Goal: Task Accomplishment & Management: Manage account settings

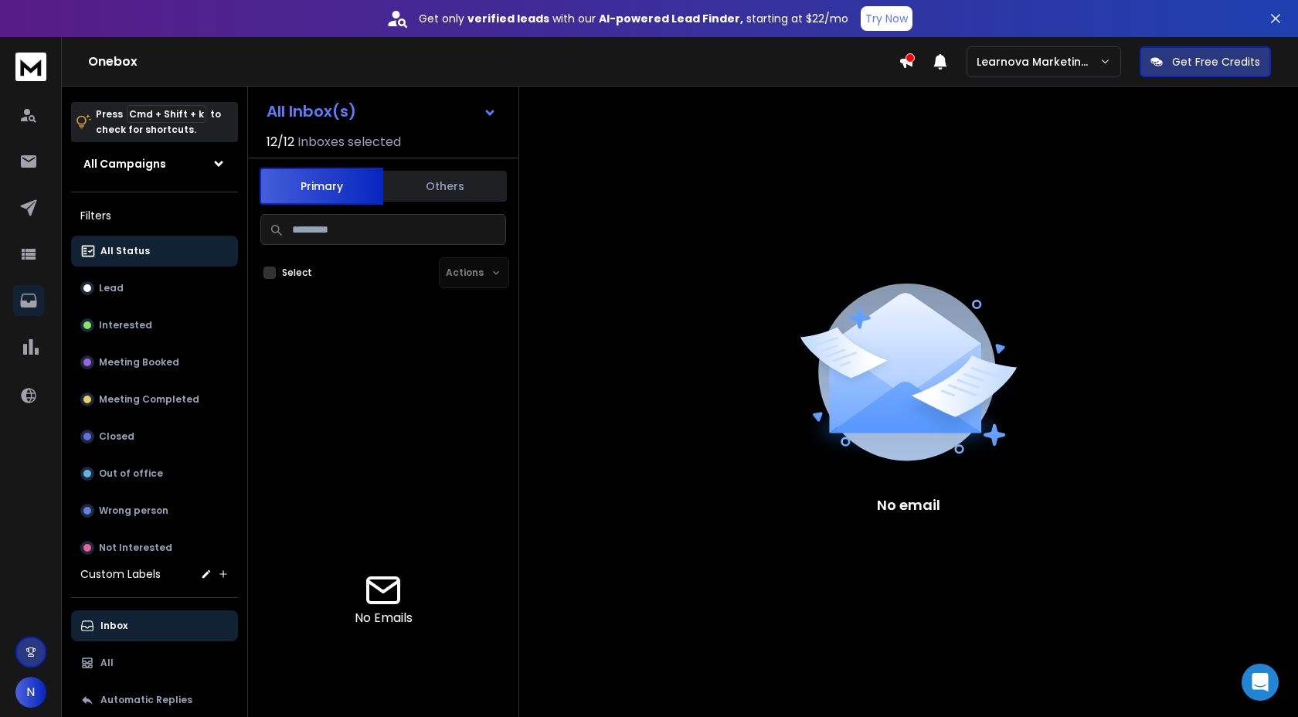
click at [1009, 77] on div "Onebox Learnova Marketing Emails Get Free Credits" at bounding box center [649, 61] width 1298 height 49
click at [1016, 71] on button "Learnova Marketing Emails" at bounding box center [1044, 61] width 155 height 31
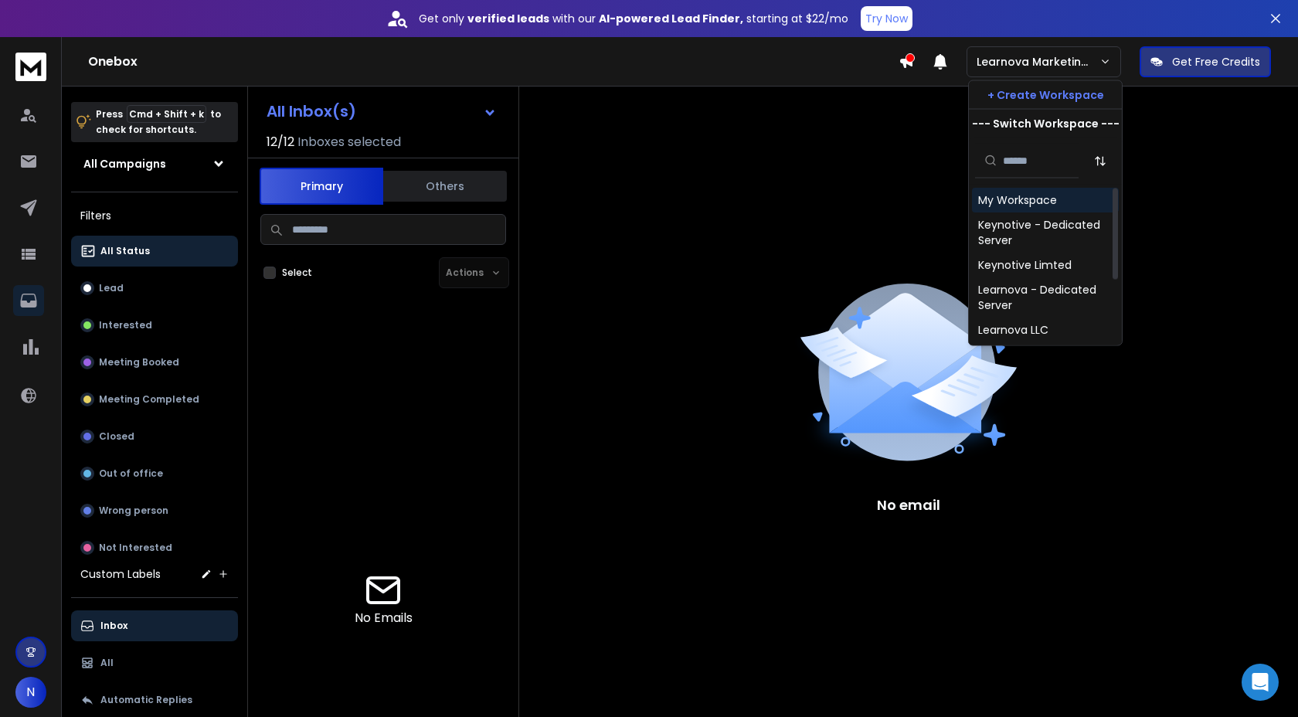
click at [1005, 197] on div "My Workspace" at bounding box center [1017, 199] width 79 height 15
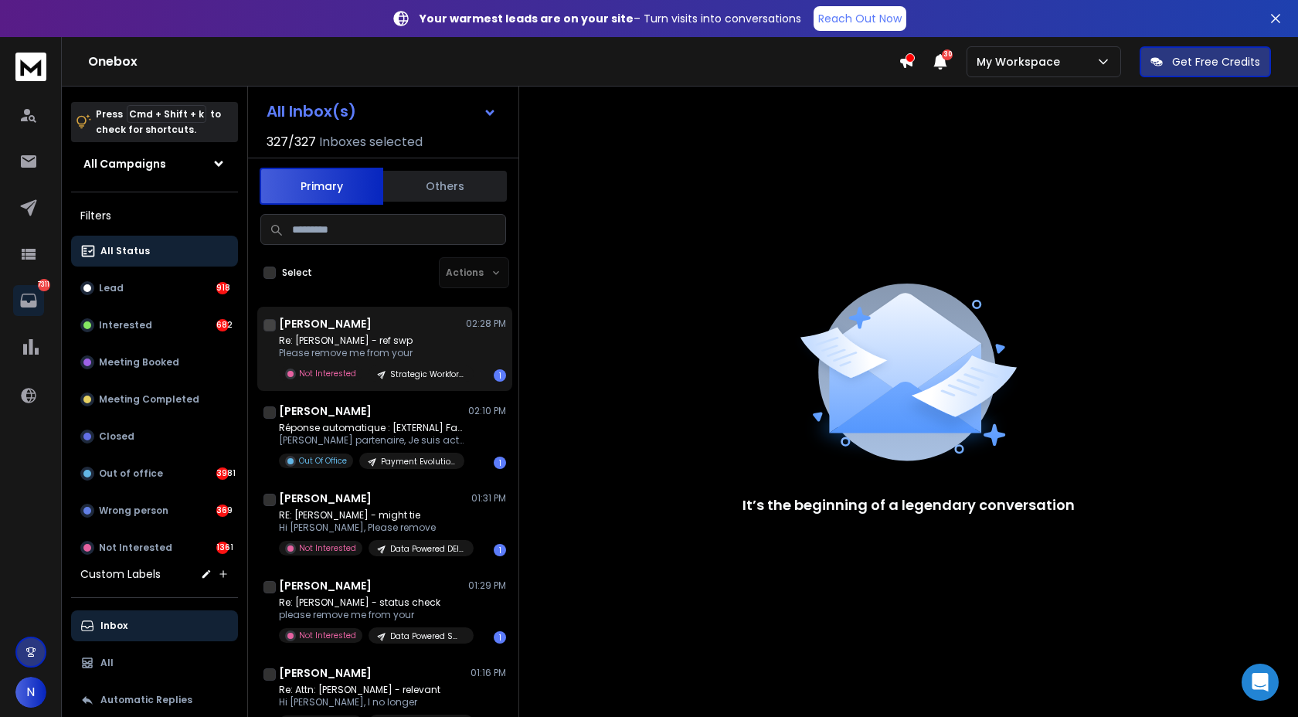
click at [437, 336] on p "Re: [PERSON_NAME] - ref swp" at bounding box center [371, 341] width 185 height 12
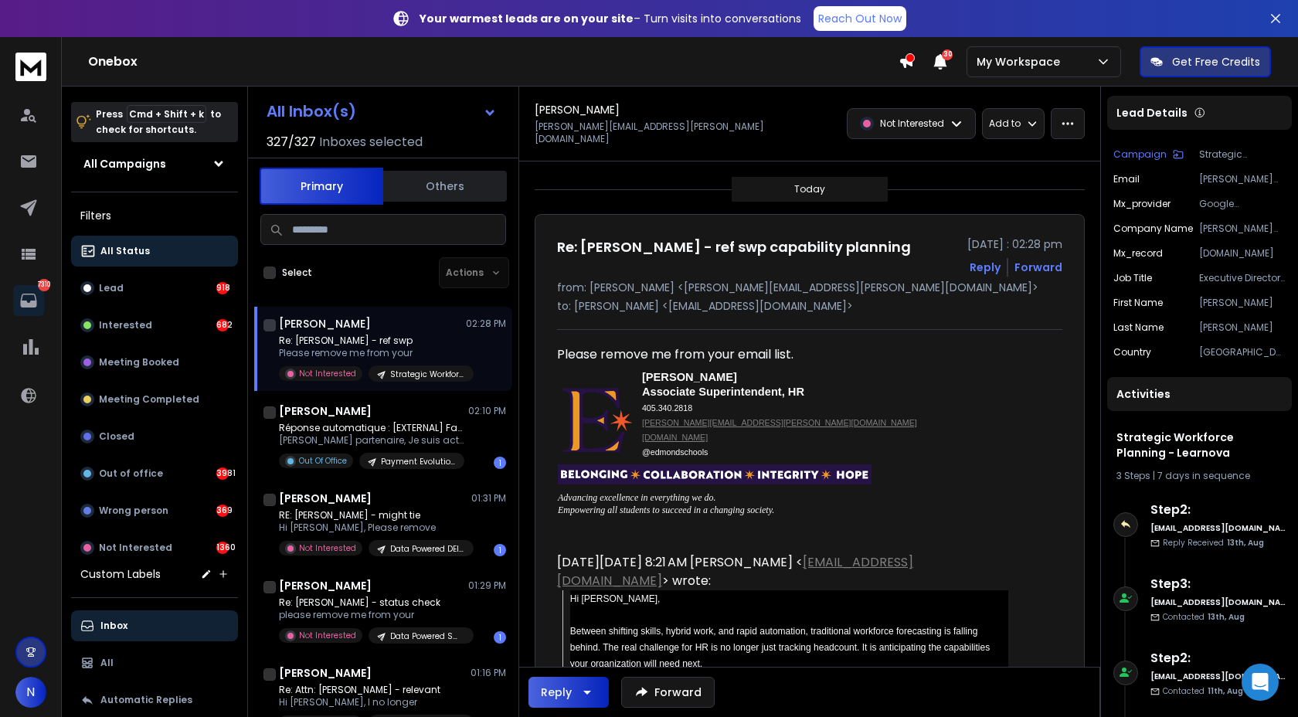
click at [1073, 117] on icon "button" at bounding box center [1068, 124] width 14 height 14
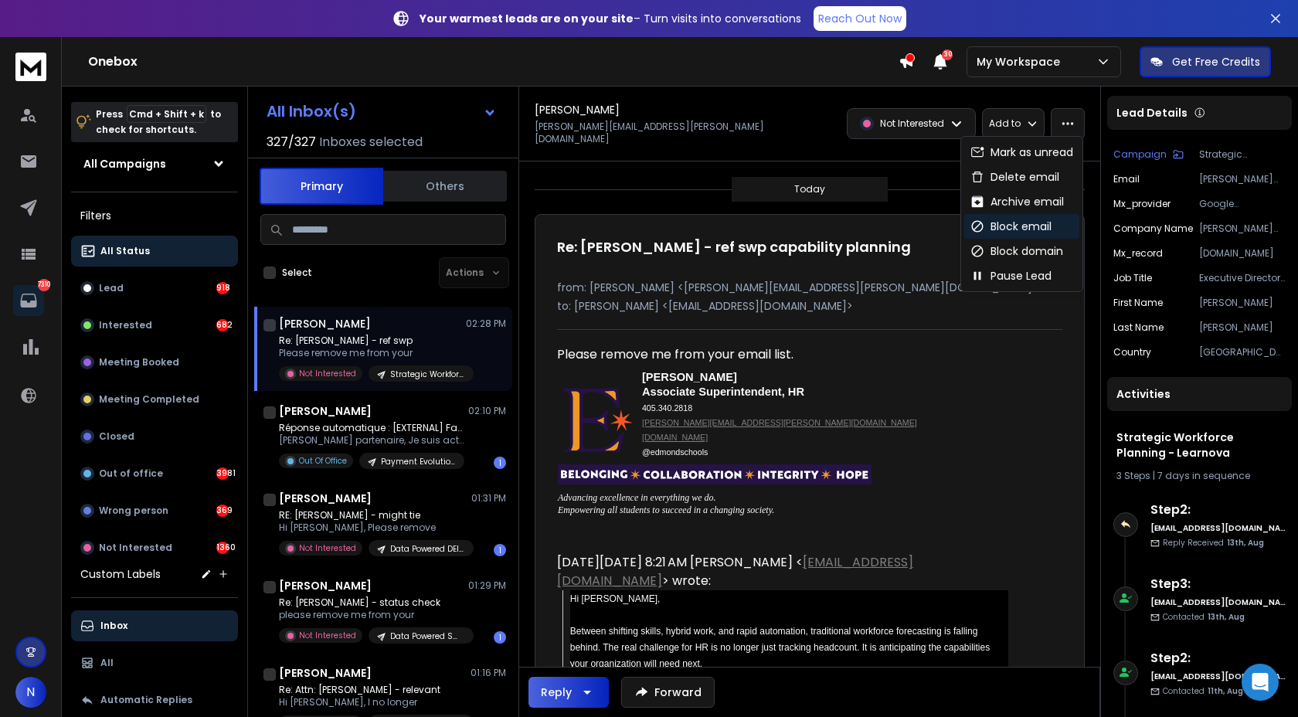
click at [1008, 225] on div "Block email" at bounding box center [1011, 226] width 81 height 15
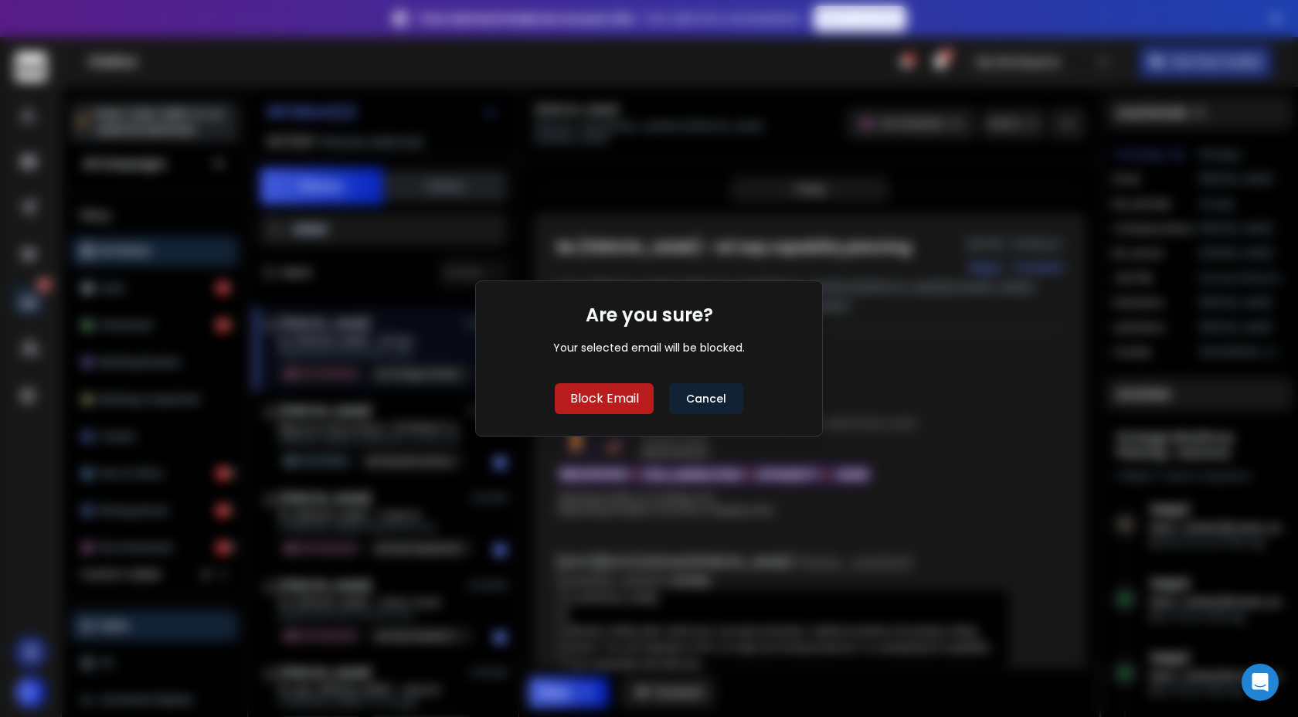
click at [618, 406] on button "Block Email" at bounding box center [604, 398] width 99 height 31
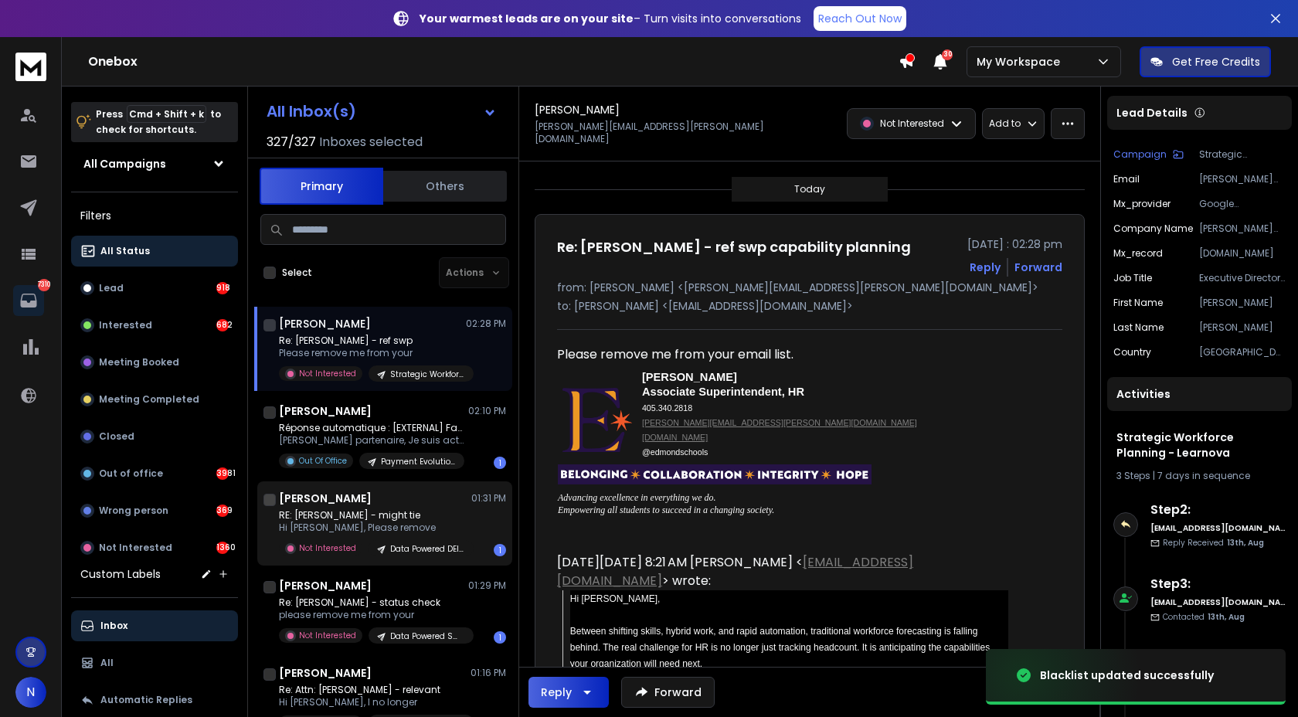
click at [345, 502] on h1 "[PERSON_NAME]" at bounding box center [325, 498] width 93 height 15
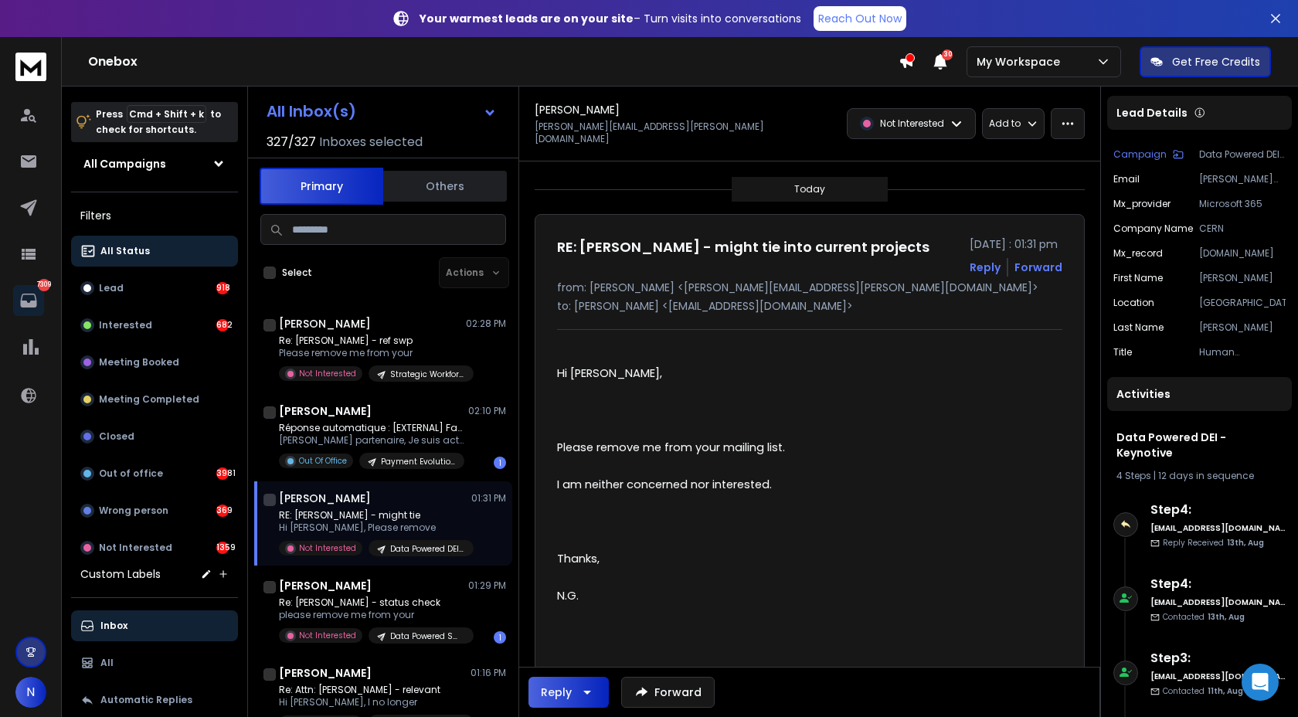
click at [1063, 117] on icon "button" at bounding box center [1068, 124] width 14 height 14
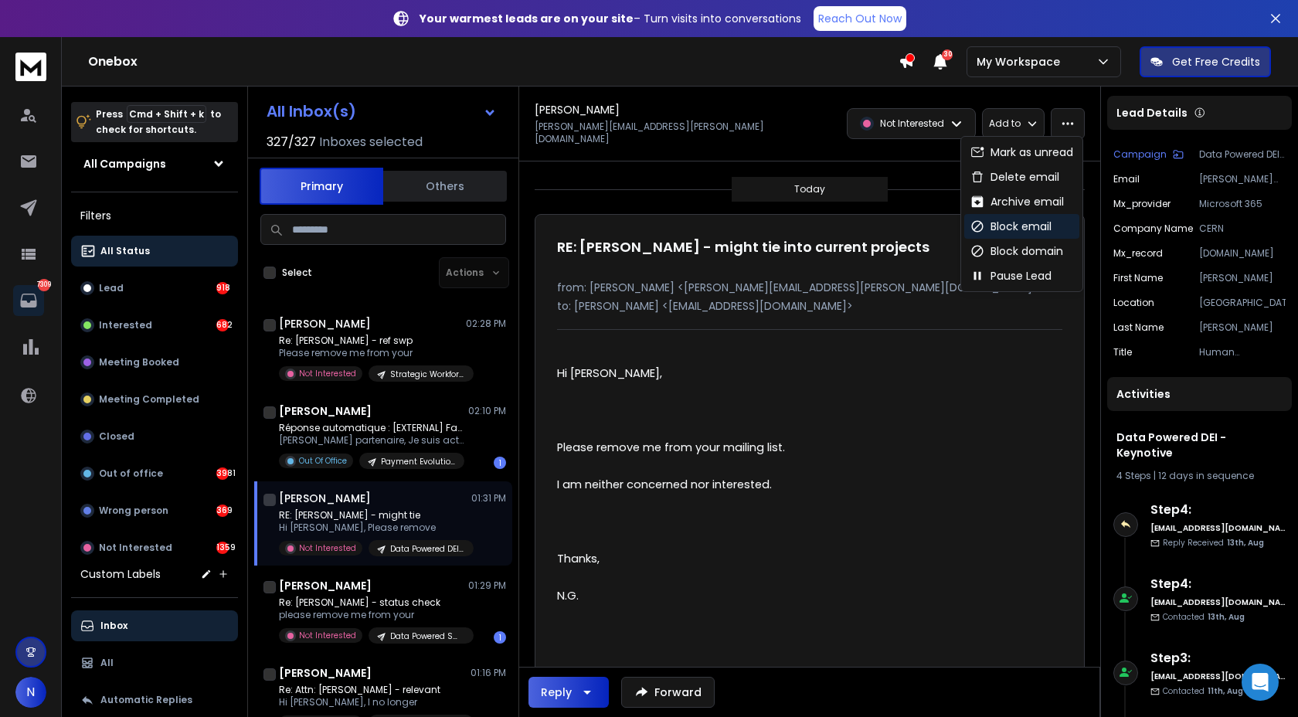
click at [984, 230] on icon at bounding box center [978, 226] width 14 height 14
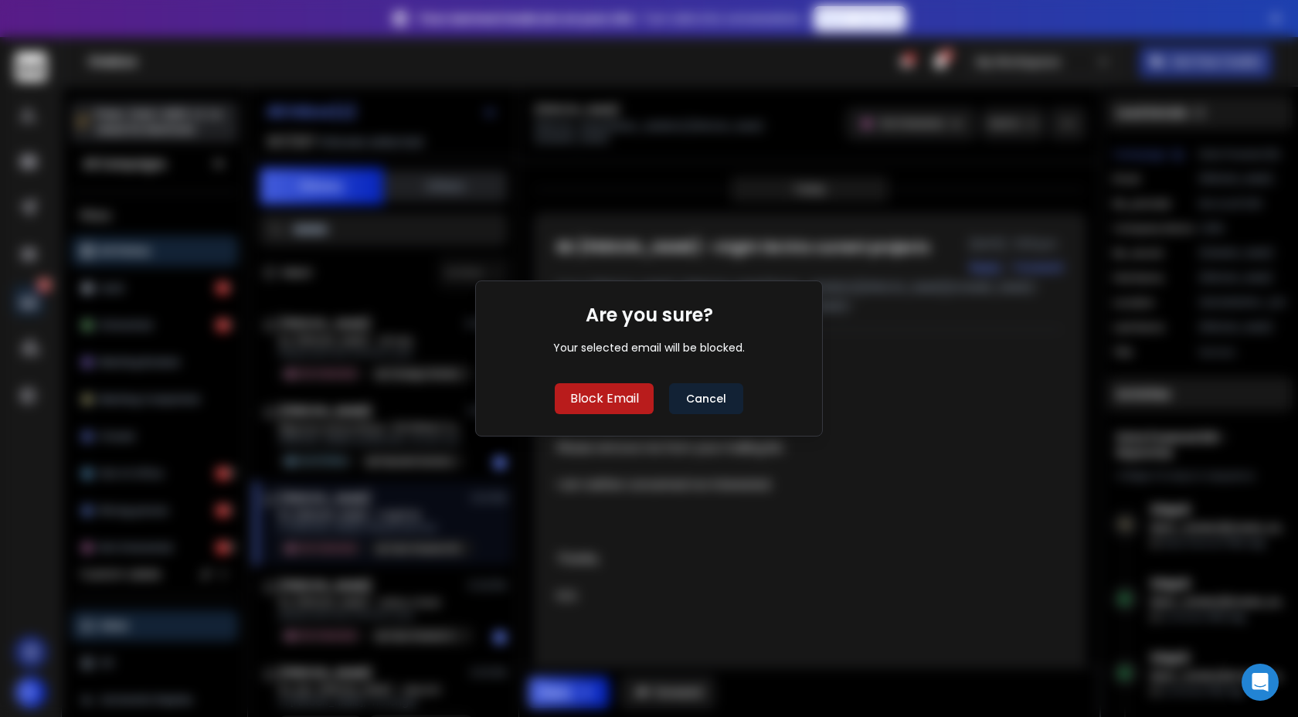
click at [611, 391] on button "Block Email" at bounding box center [604, 398] width 99 height 31
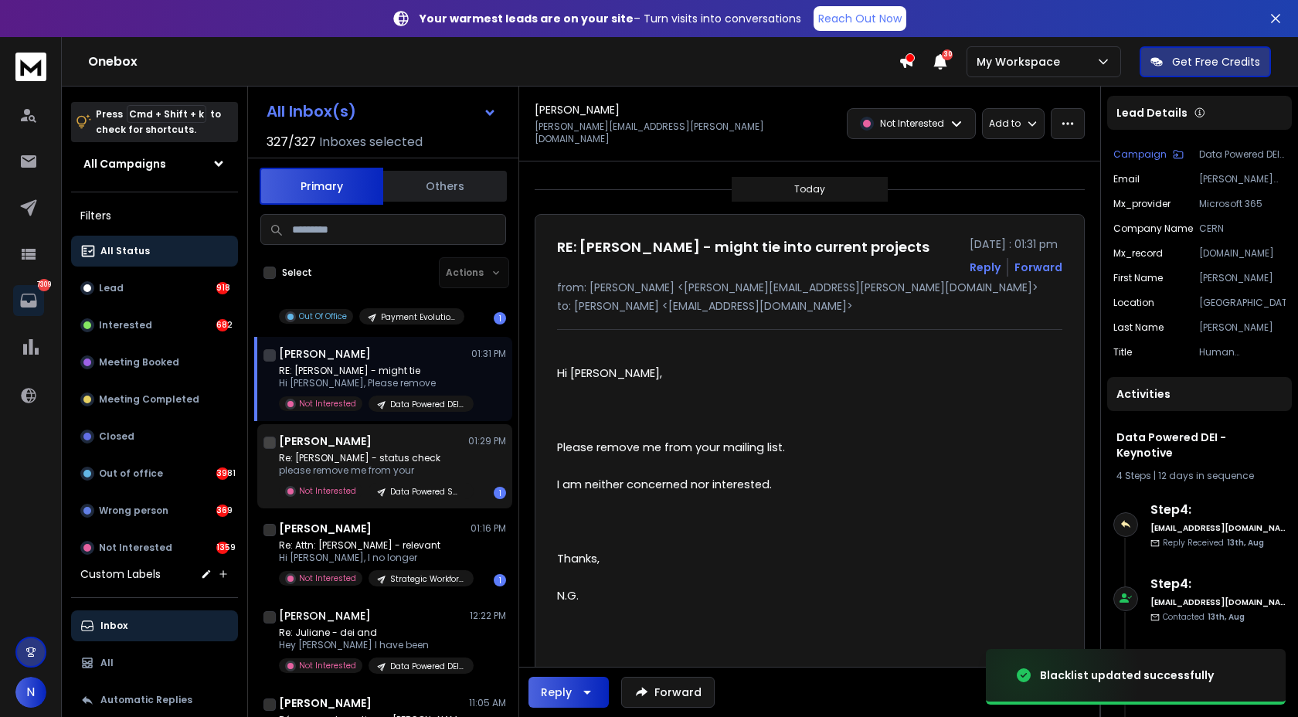
scroll to position [145, 0]
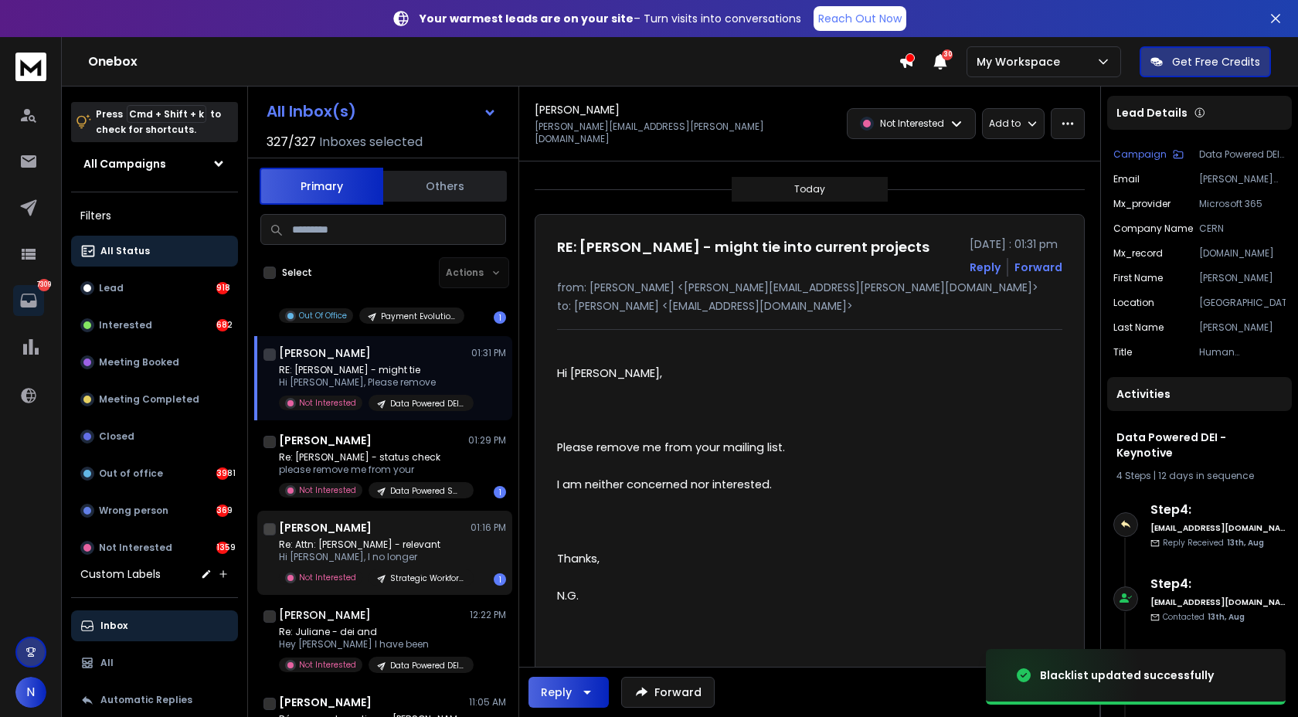
click at [401, 537] on div "[PERSON_NAME] S 01:16 PM Re: Attn: [PERSON_NAME] - relevant Hi [PERSON_NAME], I…" at bounding box center [392, 553] width 227 height 66
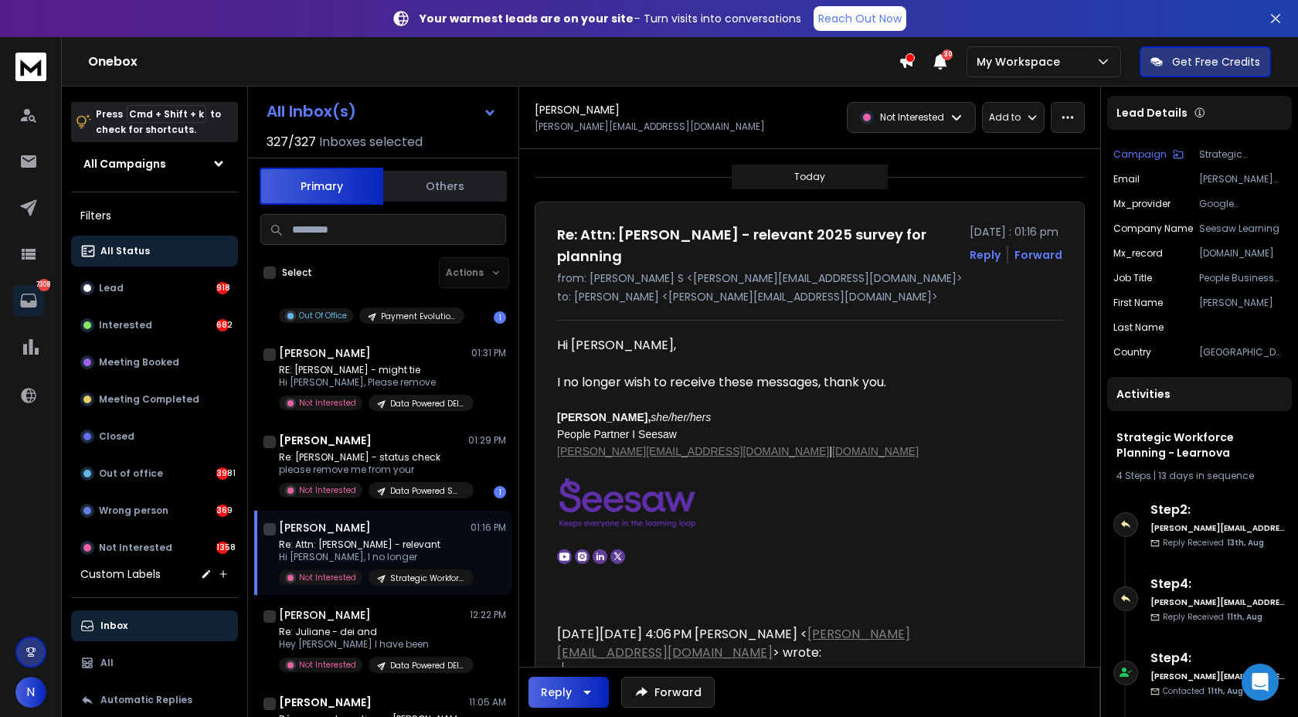
click at [1070, 124] on button "button" at bounding box center [1068, 117] width 34 height 31
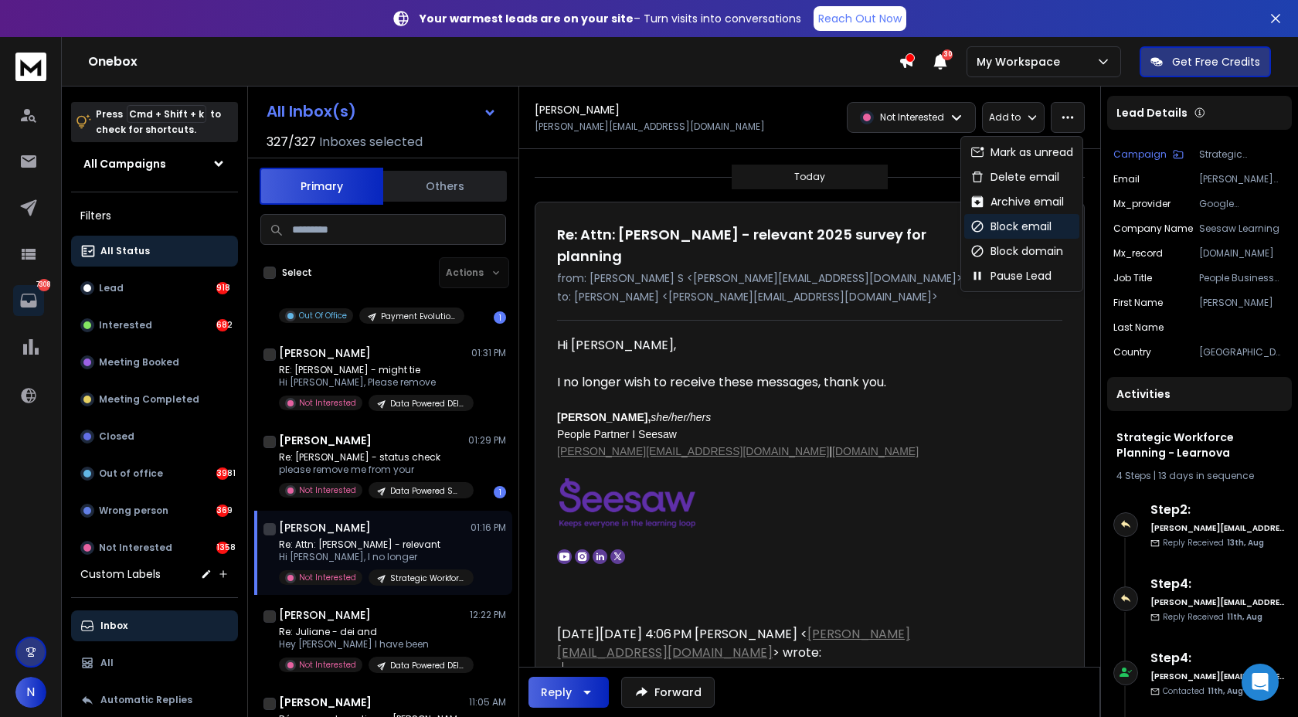
click at [995, 224] on div "Block email" at bounding box center [1011, 226] width 81 height 15
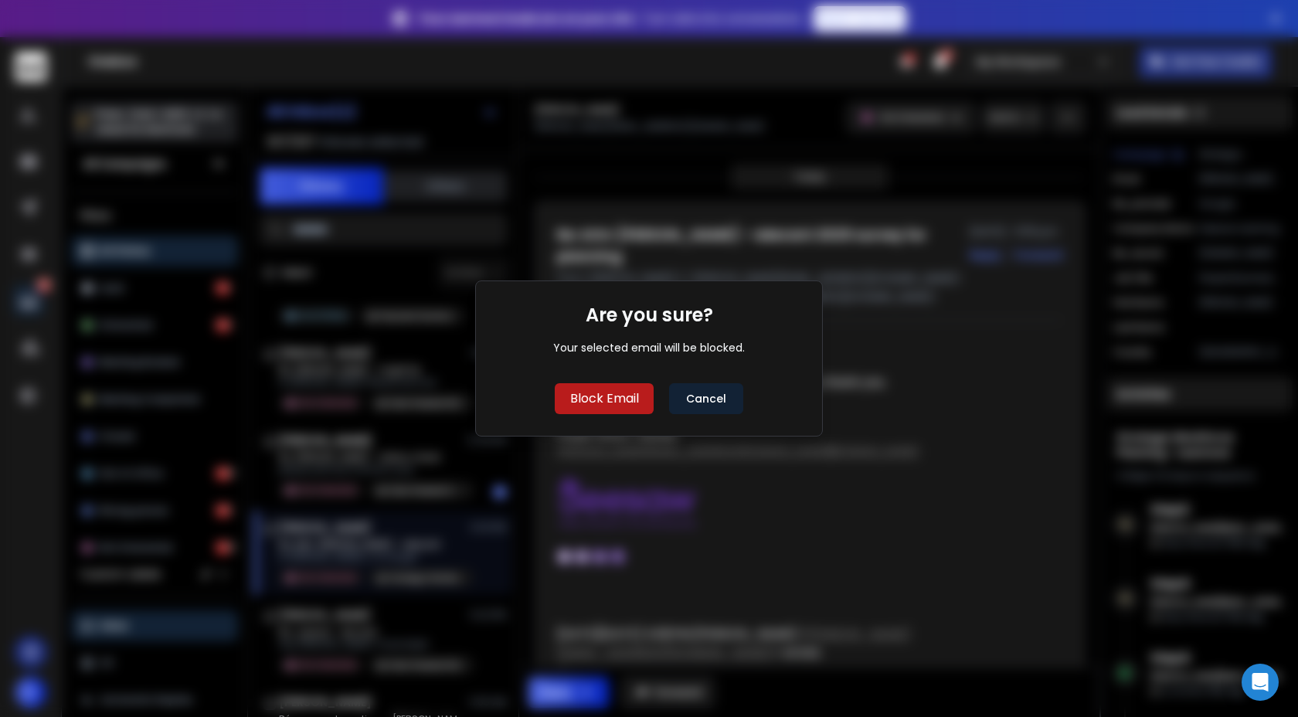
click at [583, 397] on button "Block Email" at bounding box center [604, 398] width 99 height 31
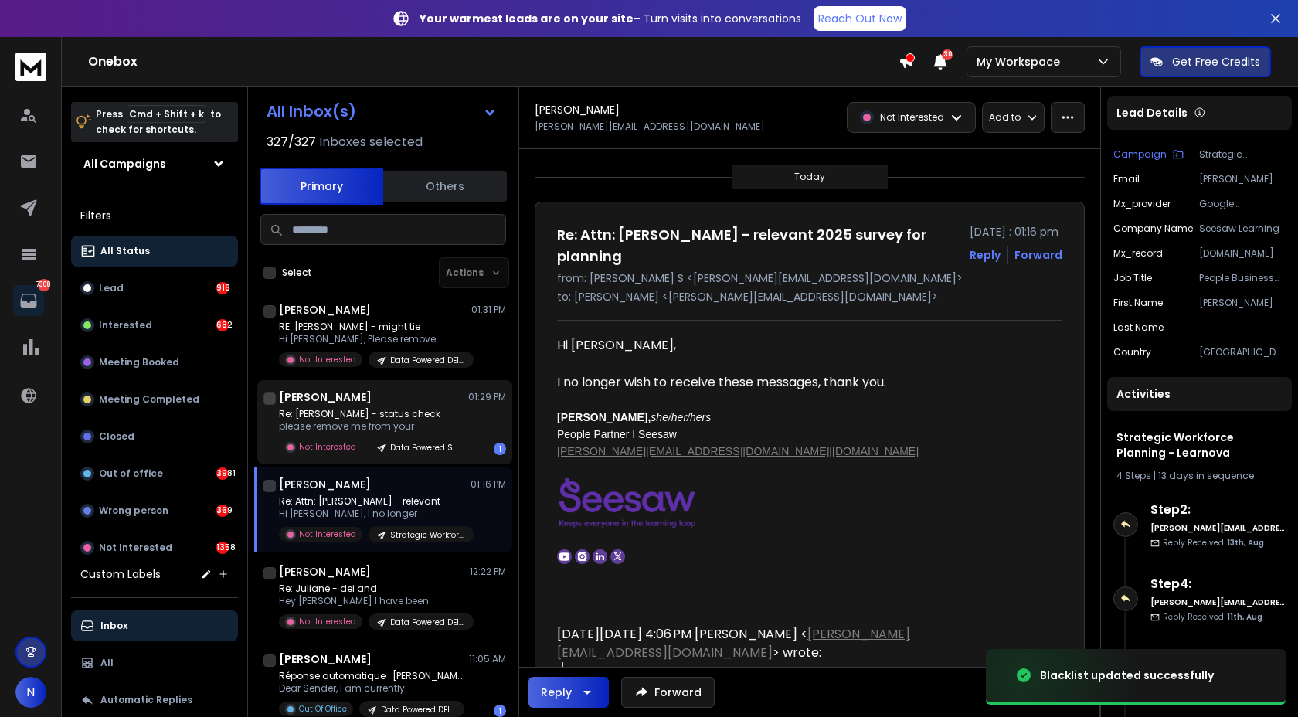
scroll to position [216, 0]
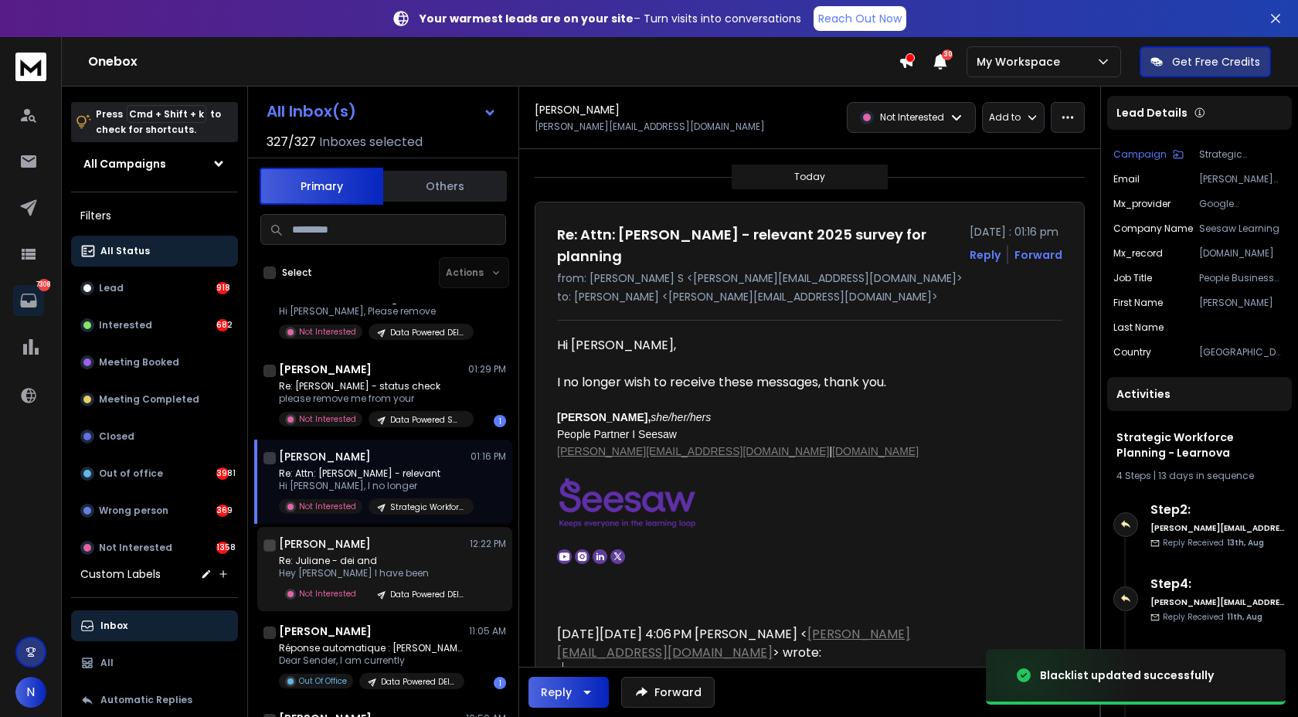
click at [357, 537] on h1 "[PERSON_NAME]" at bounding box center [325, 543] width 92 height 15
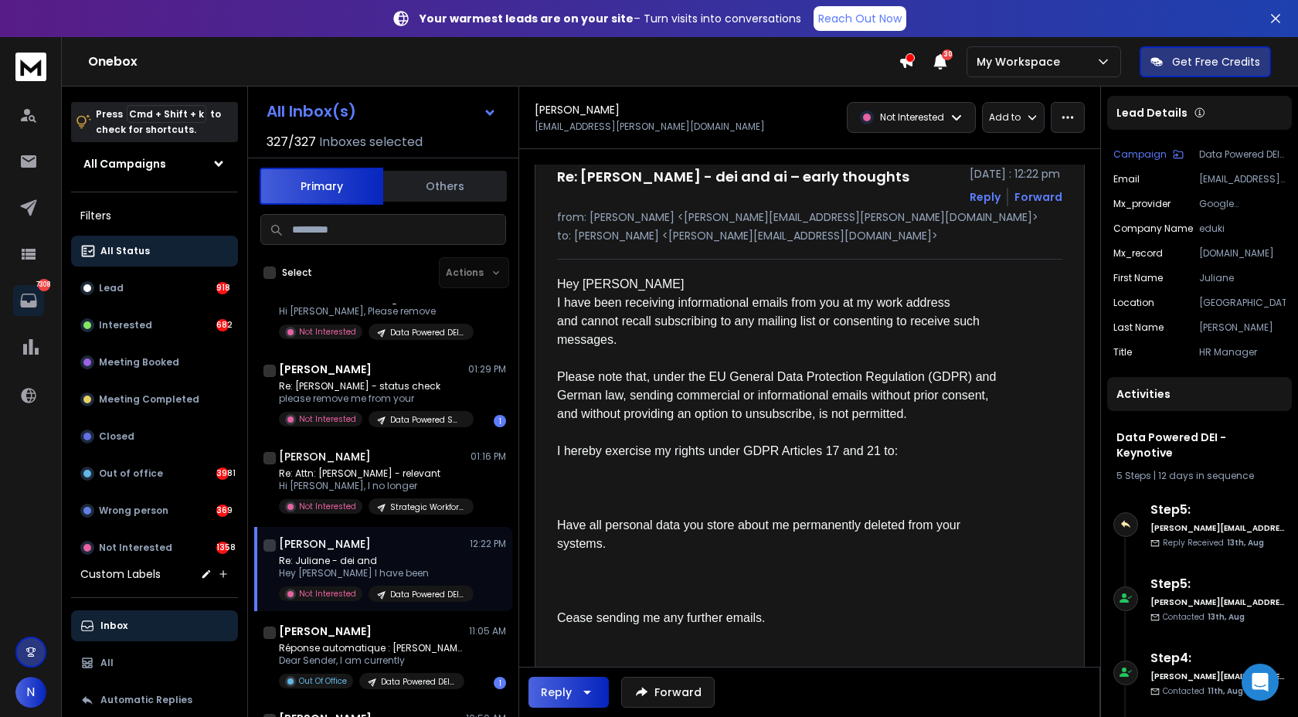
scroll to position [0, 0]
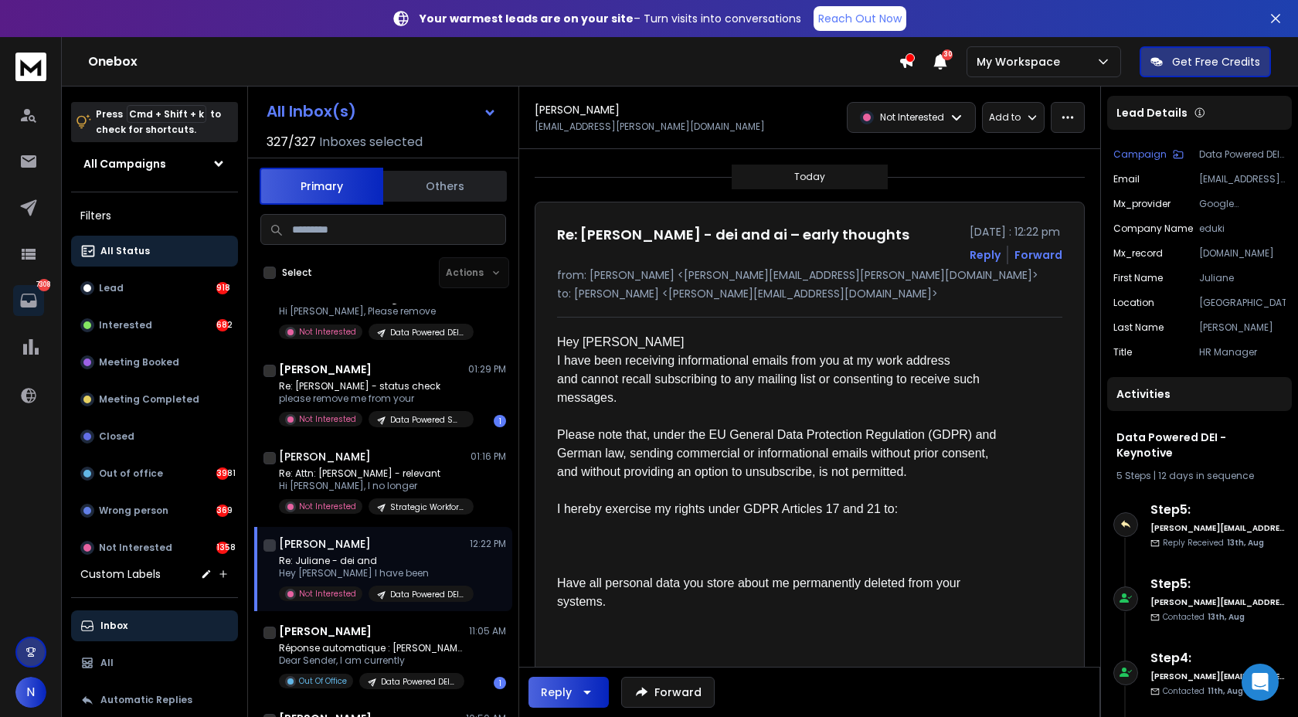
click at [1057, 130] on button "button" at bounding box center [1068, 117] width 34 height 31
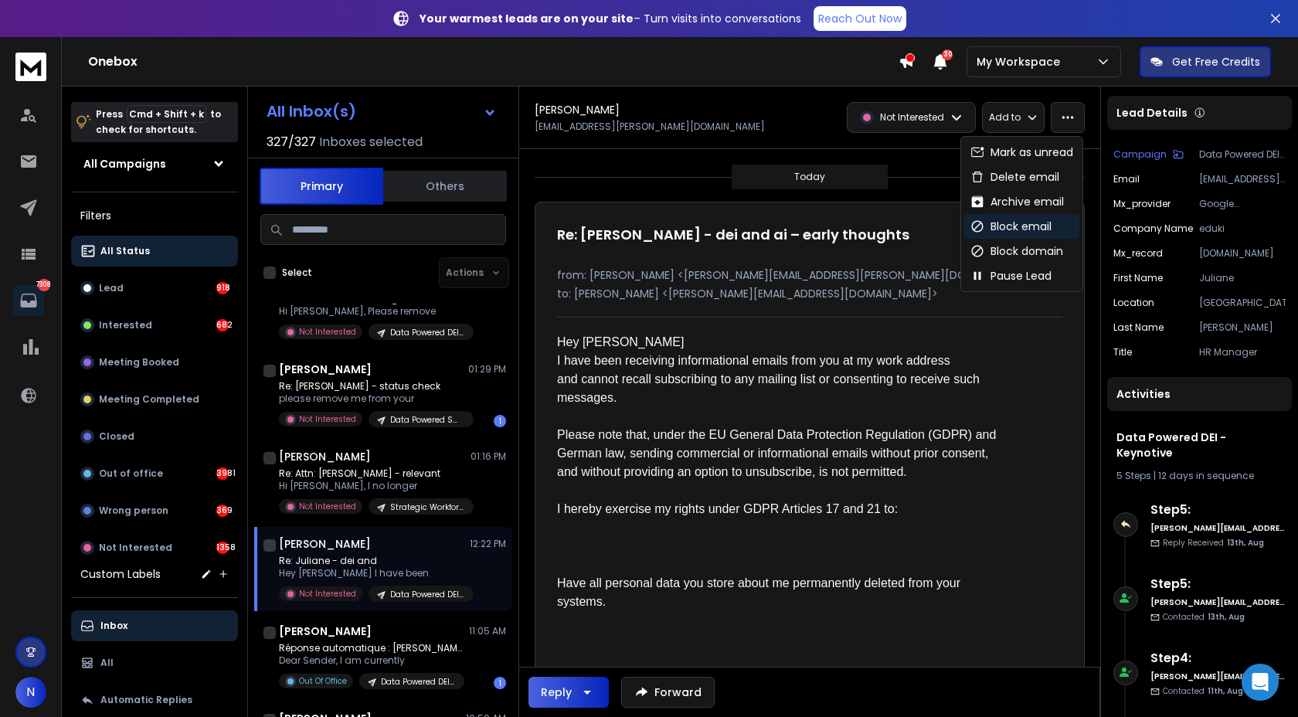
click at [1015, 228] on div "Block email" at bounding box center [1011, 226] width 81 height 15
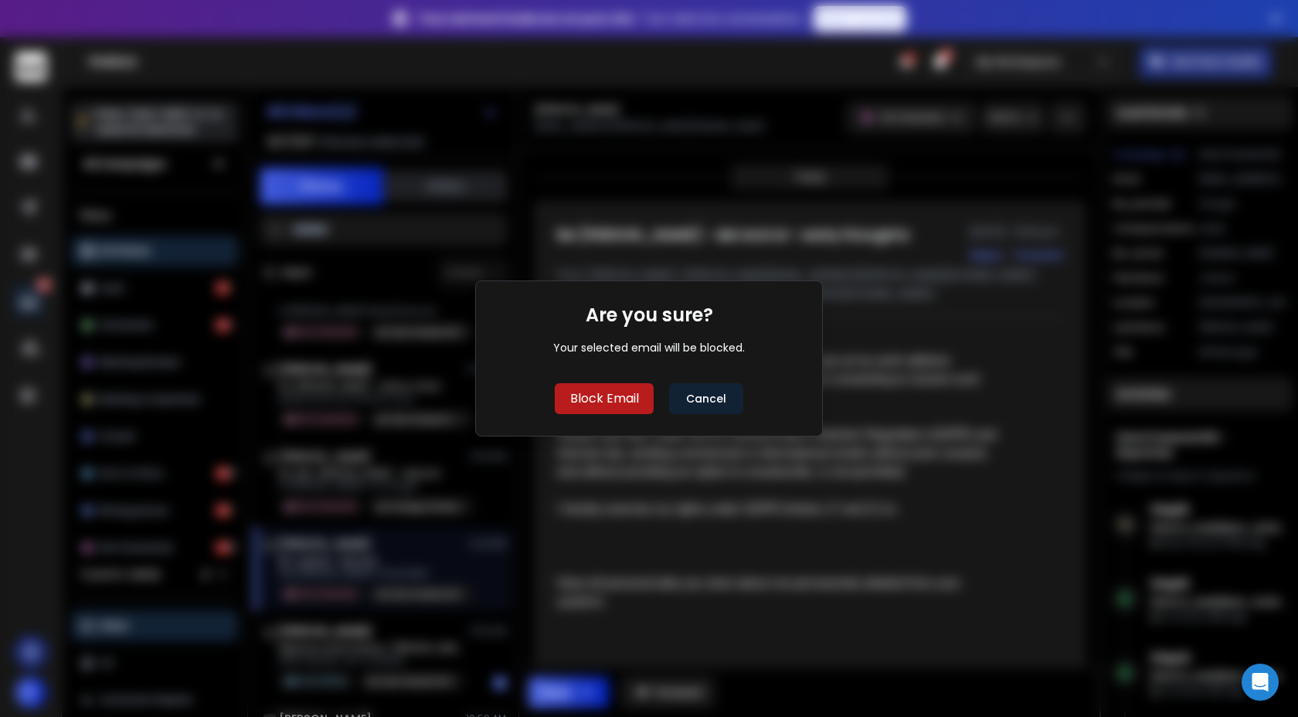
click at [602, 411] on button "Block Email" at bounding box center [604, 398] width 99 height 31
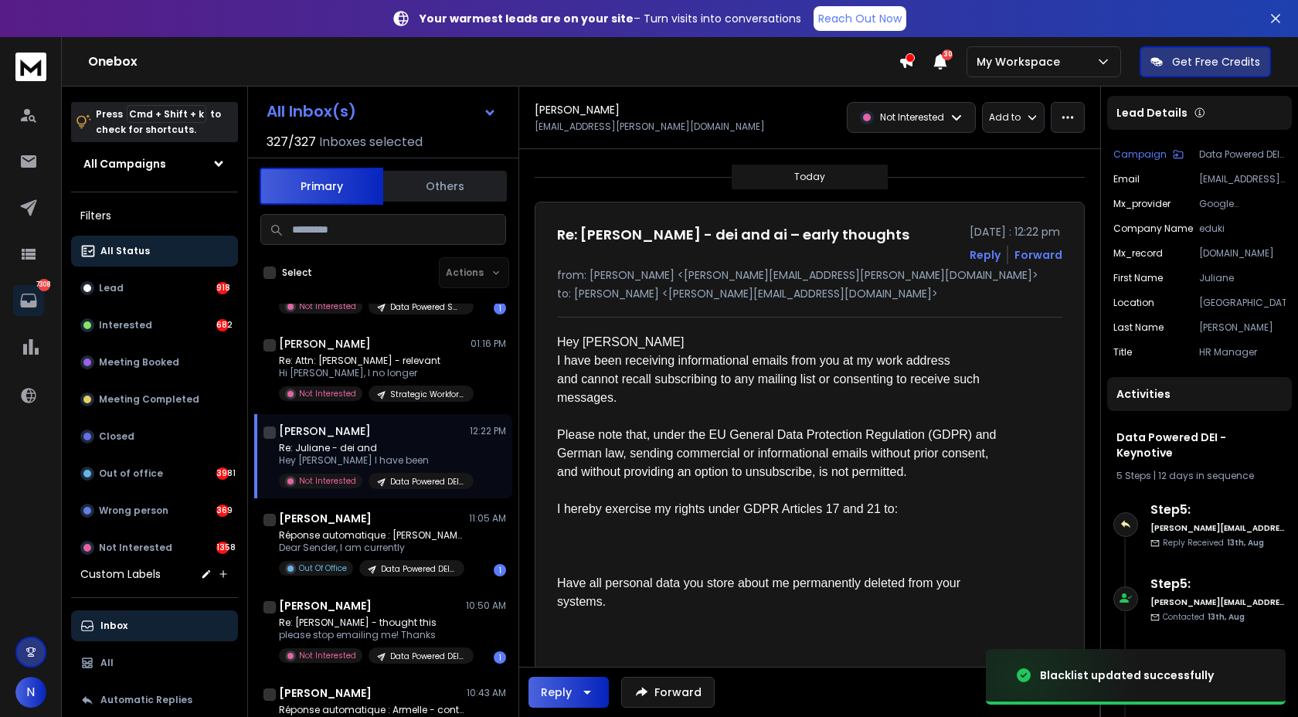
scroll to position [376, 0]
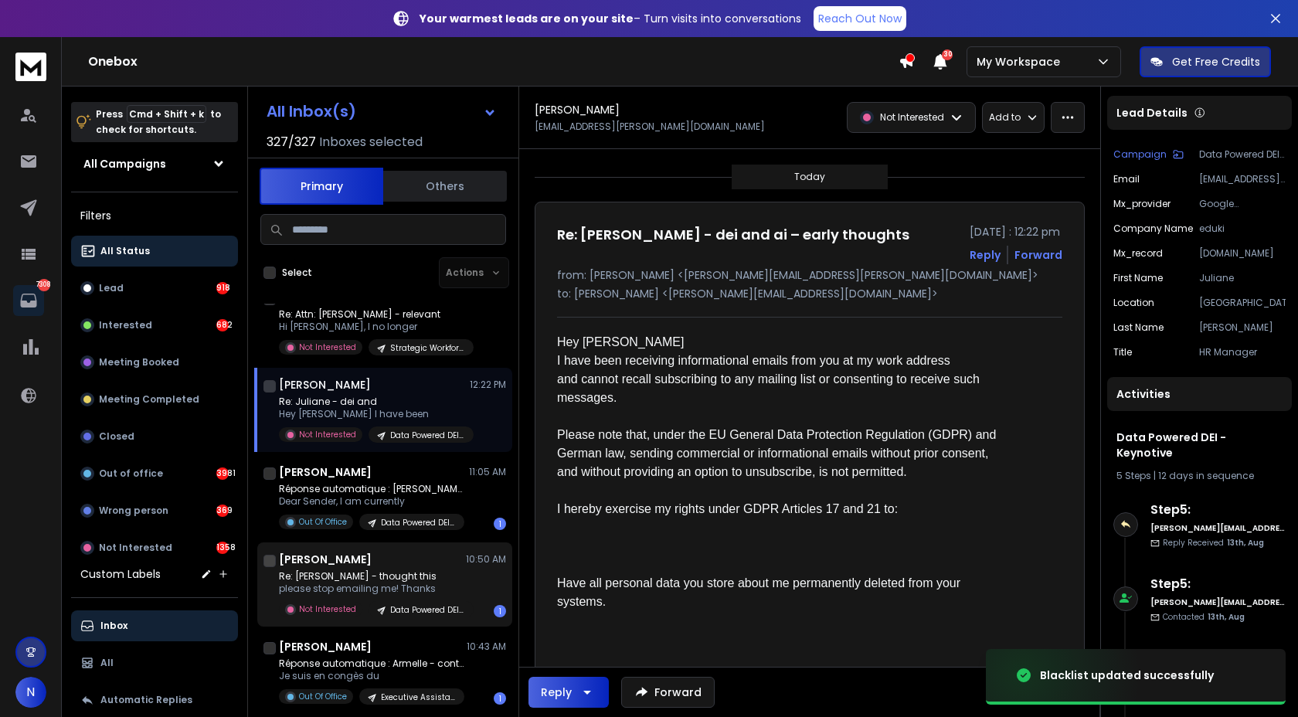
click at [396, 571] on p "Re: [PERSON_NAME] - thought this" at bounding box center [371, 576] width 185 height 12
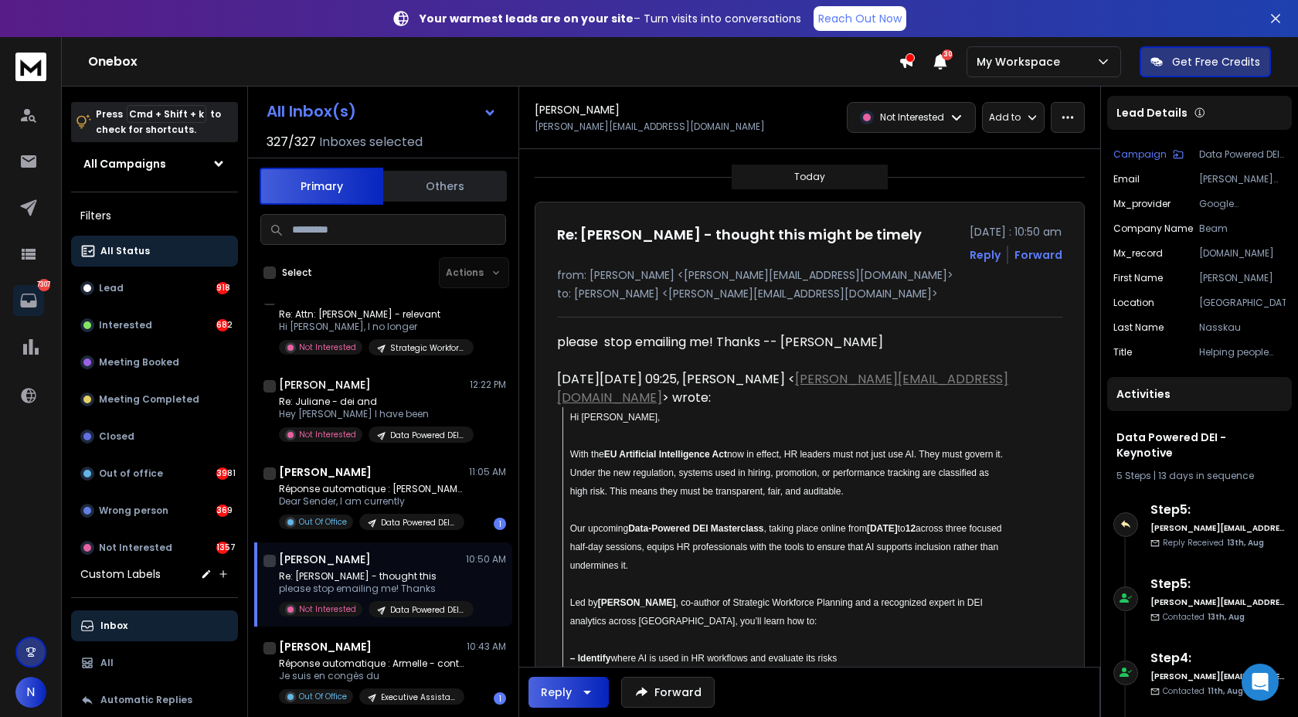
click at [1063, 128] on button "button" at bounding box center [1068, 117] width 34 height 31
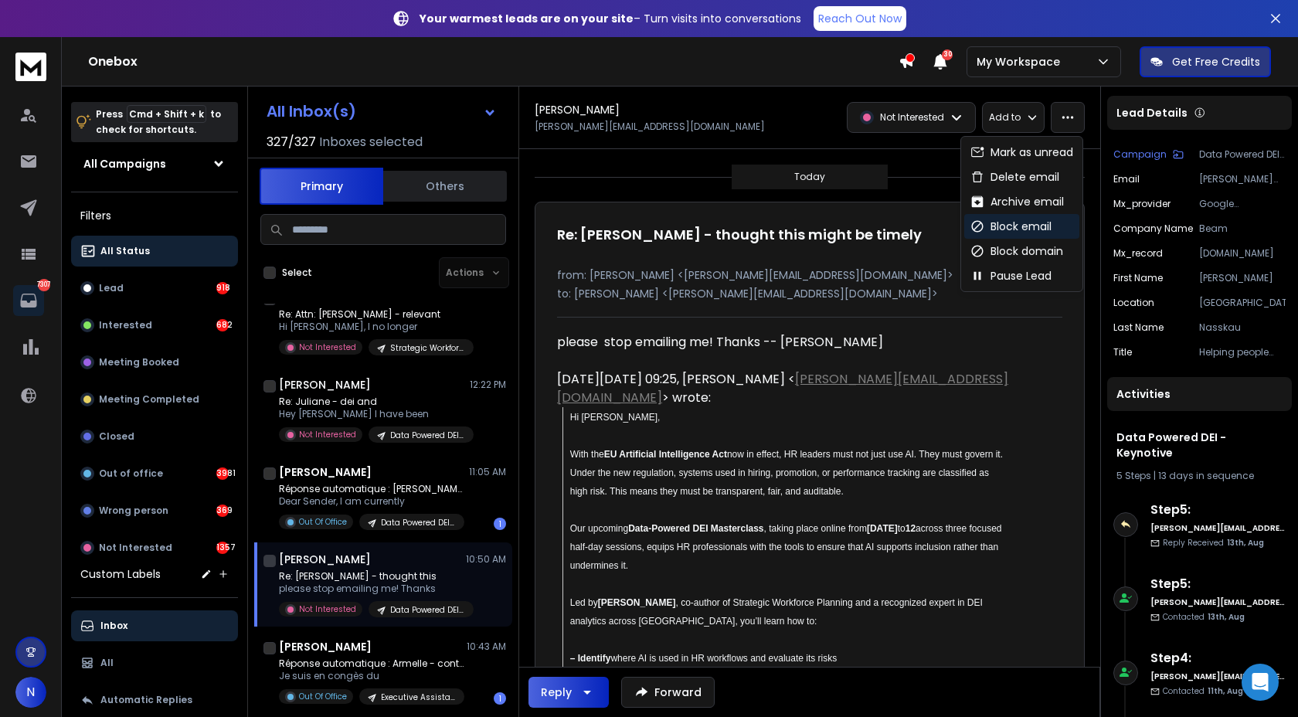
click at [1000, 219] on div "Block email" at bounding box center [1011, 226] width 81 height 15
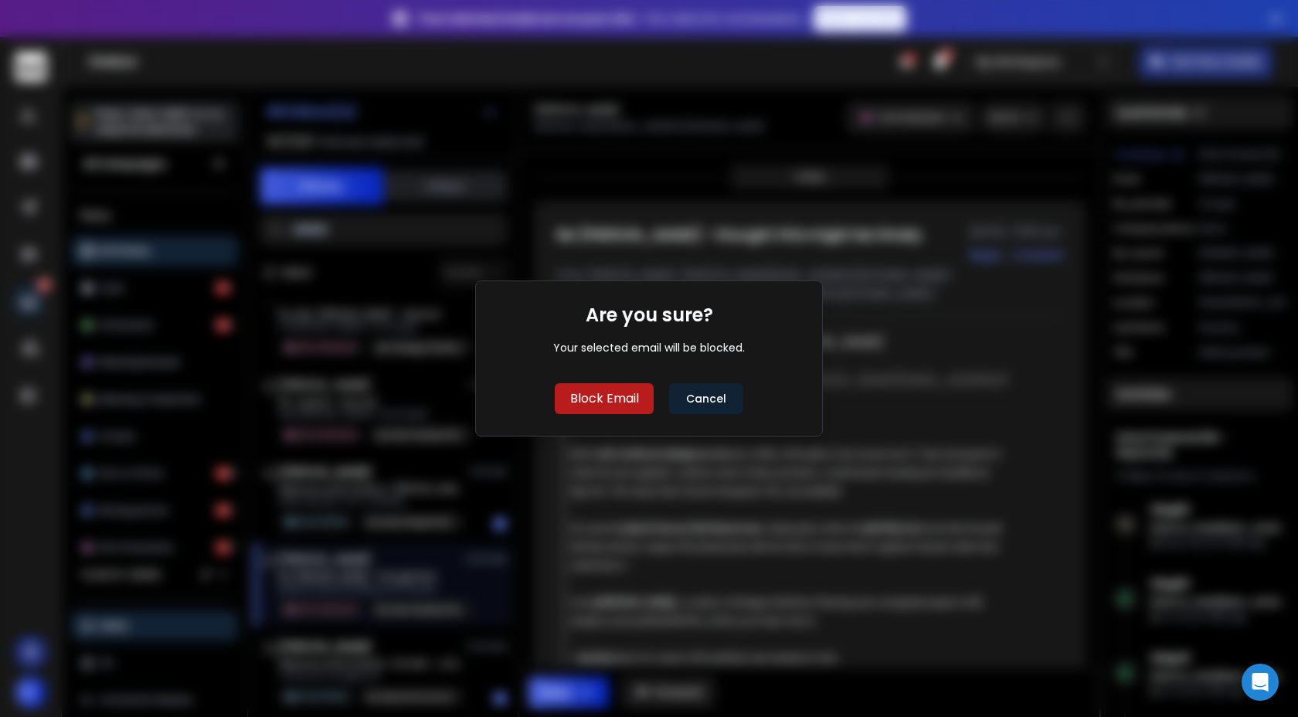
click at [606, 390] on button "Block Email" at bounding box center [604, 398] width 99 height 31
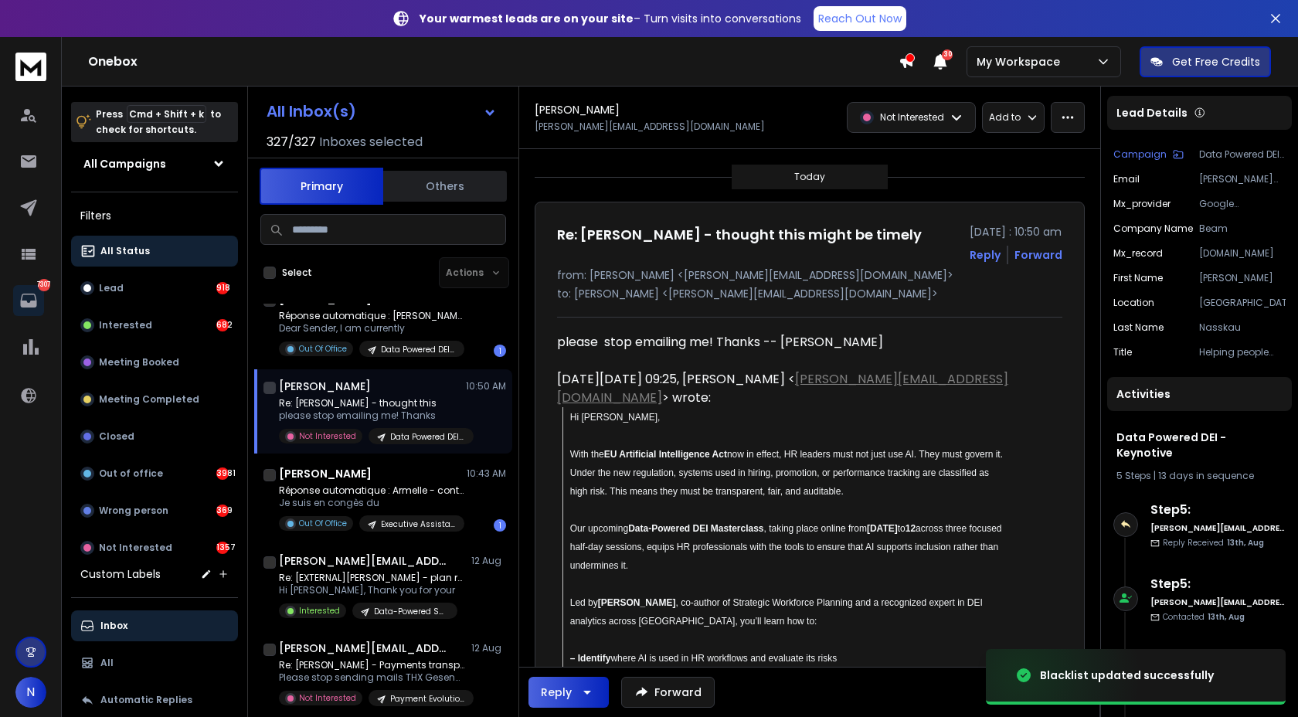
scroll to position [551, 0]
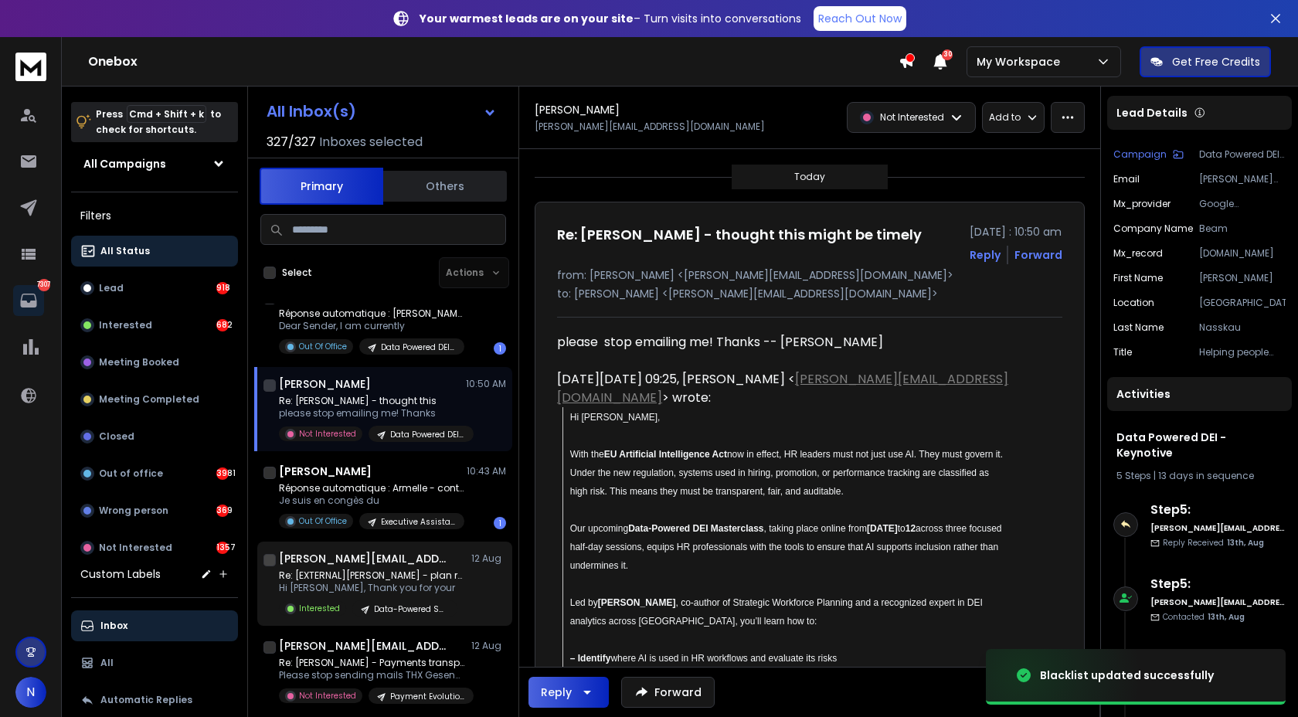
click at [417, 572] on p "Re: [EXTERNAL][PERSON_NAME] - plan review" at bounding box center [371, 576] width 185 height 12
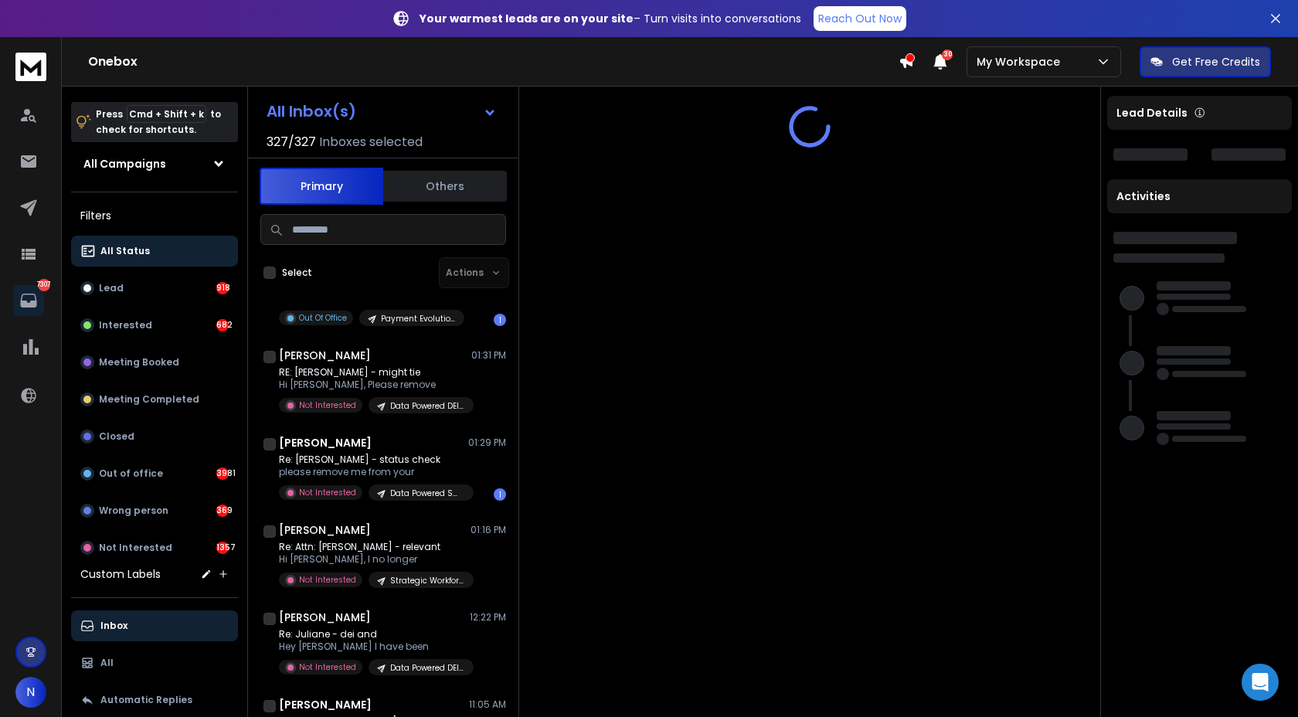
scroll to position [0, 0]
